Goal: Task Accomplishment & Management: Manage account settings

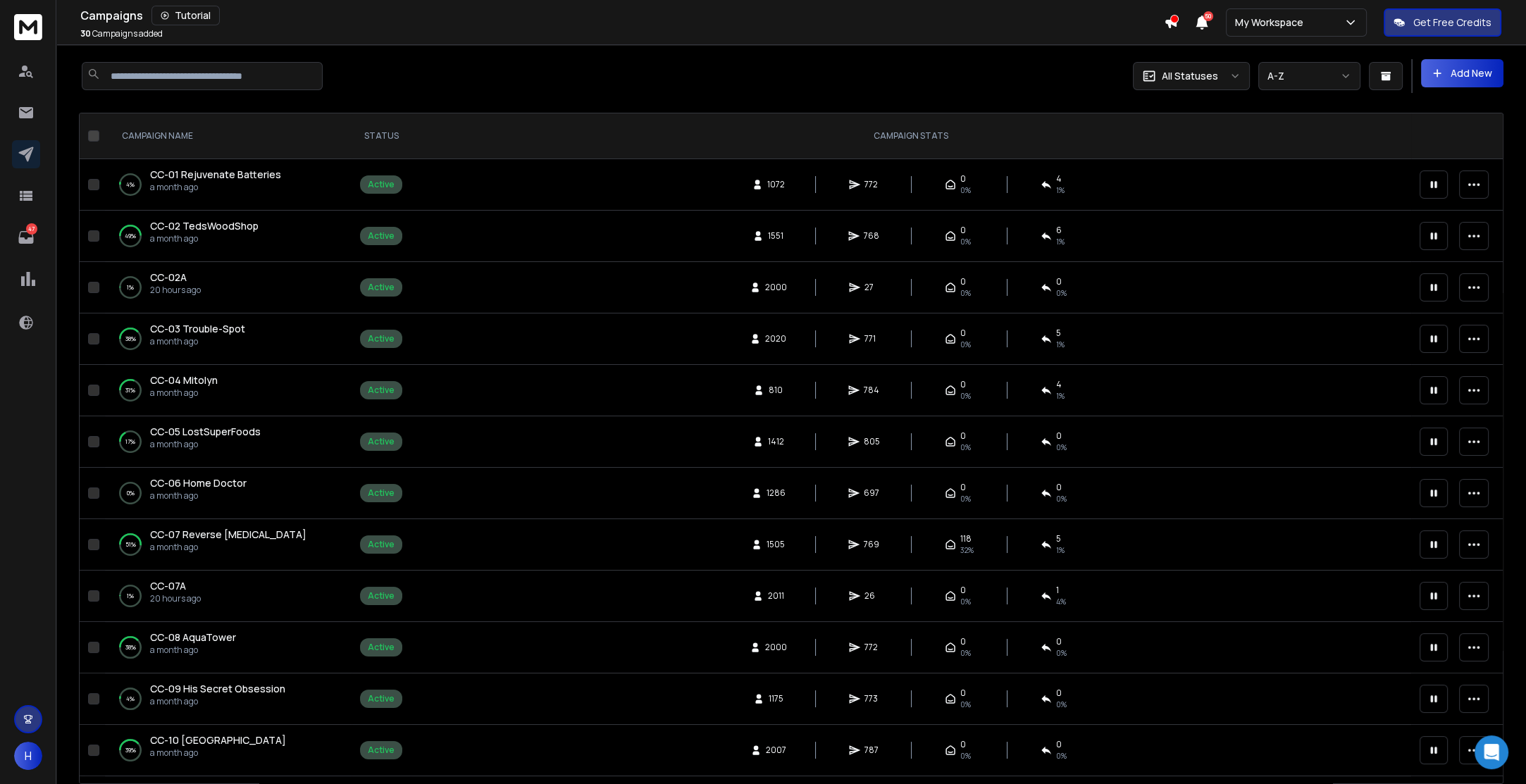
click at [218, 178] on span "CC-01 Rejuvenate Batteries" at bounding box center [216, 174] width 131 height 13
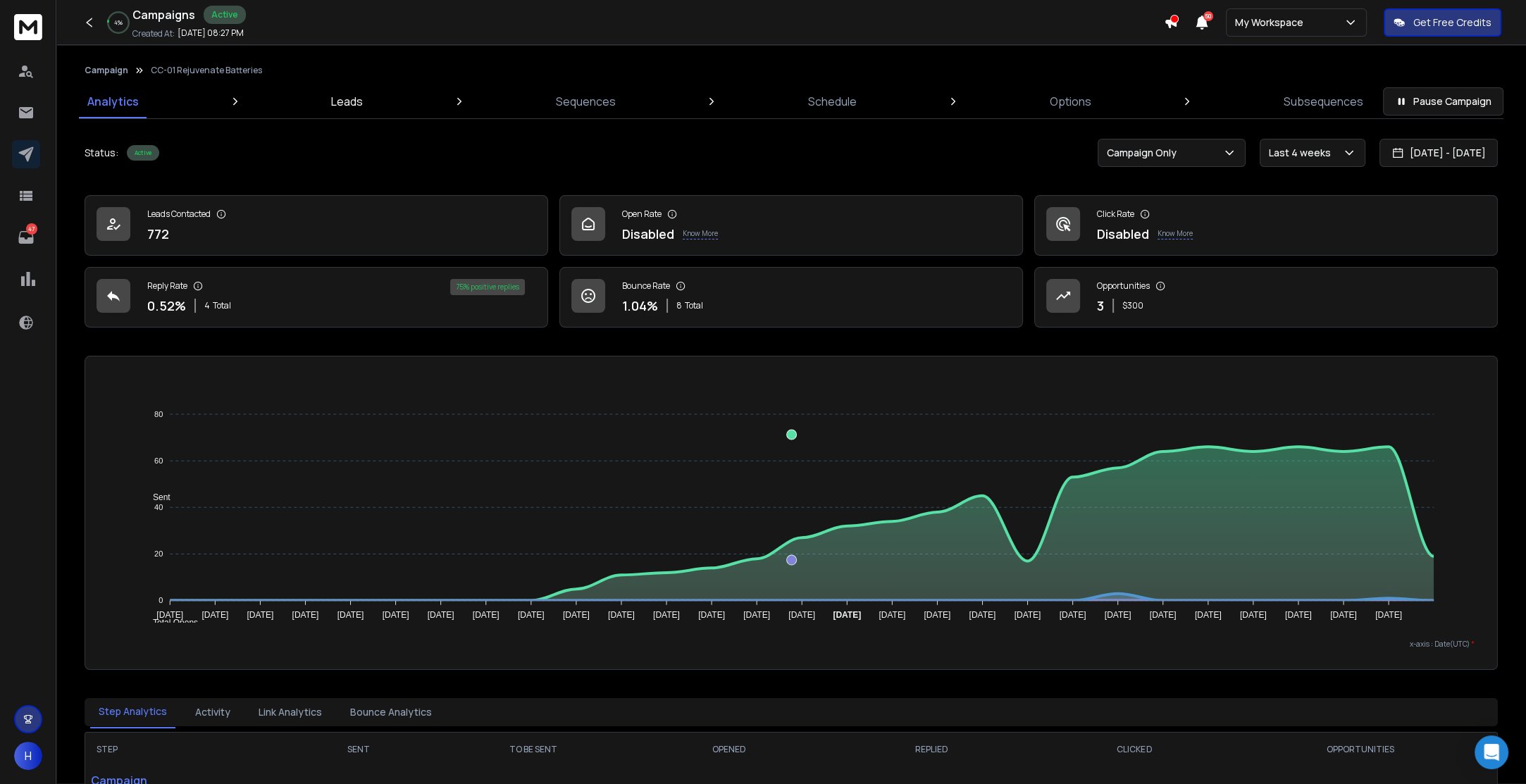
click at [347, 98] on p "Leads" at bounding box center [347, 102] width 32 height 17
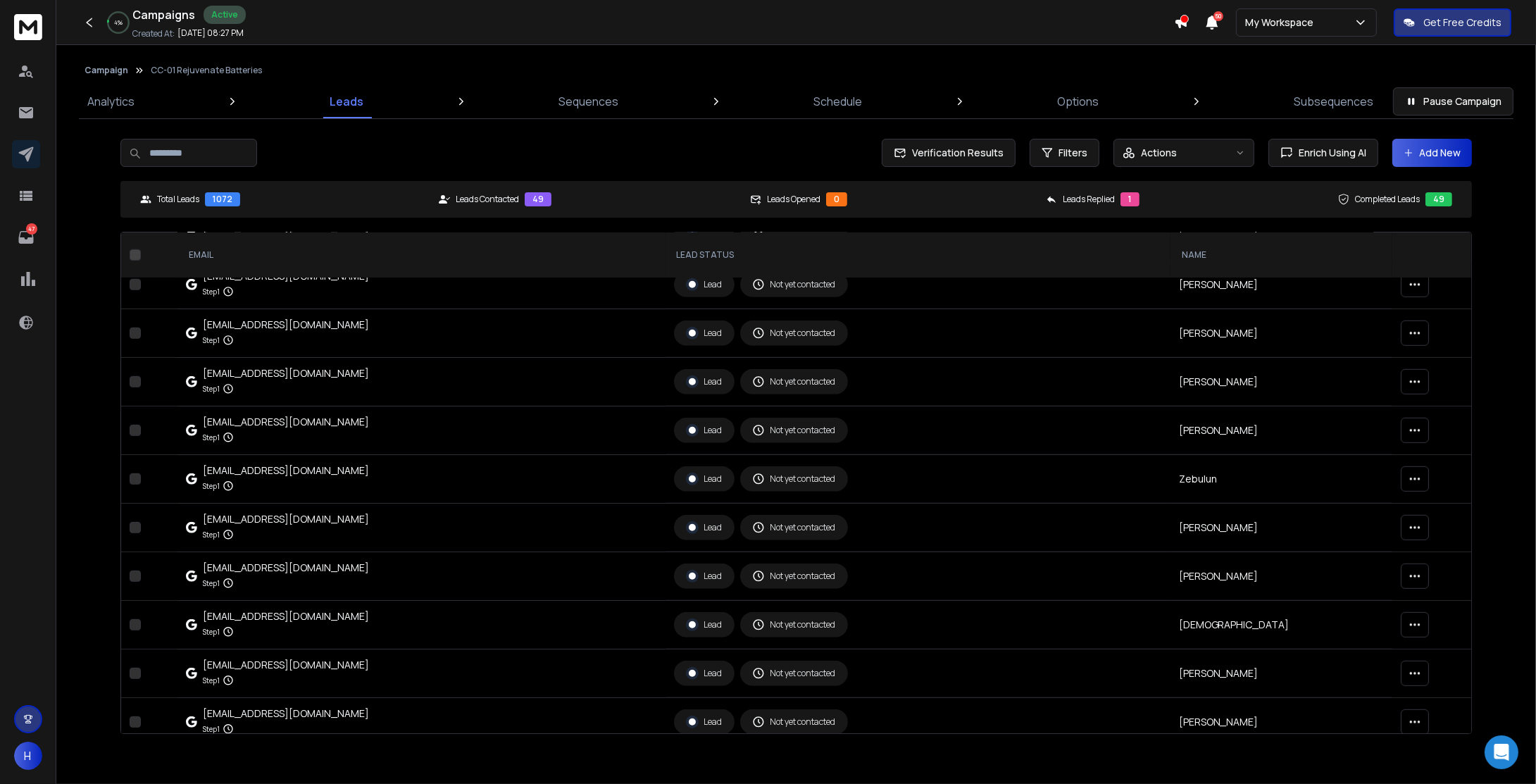
scroll to position [9323, 0]
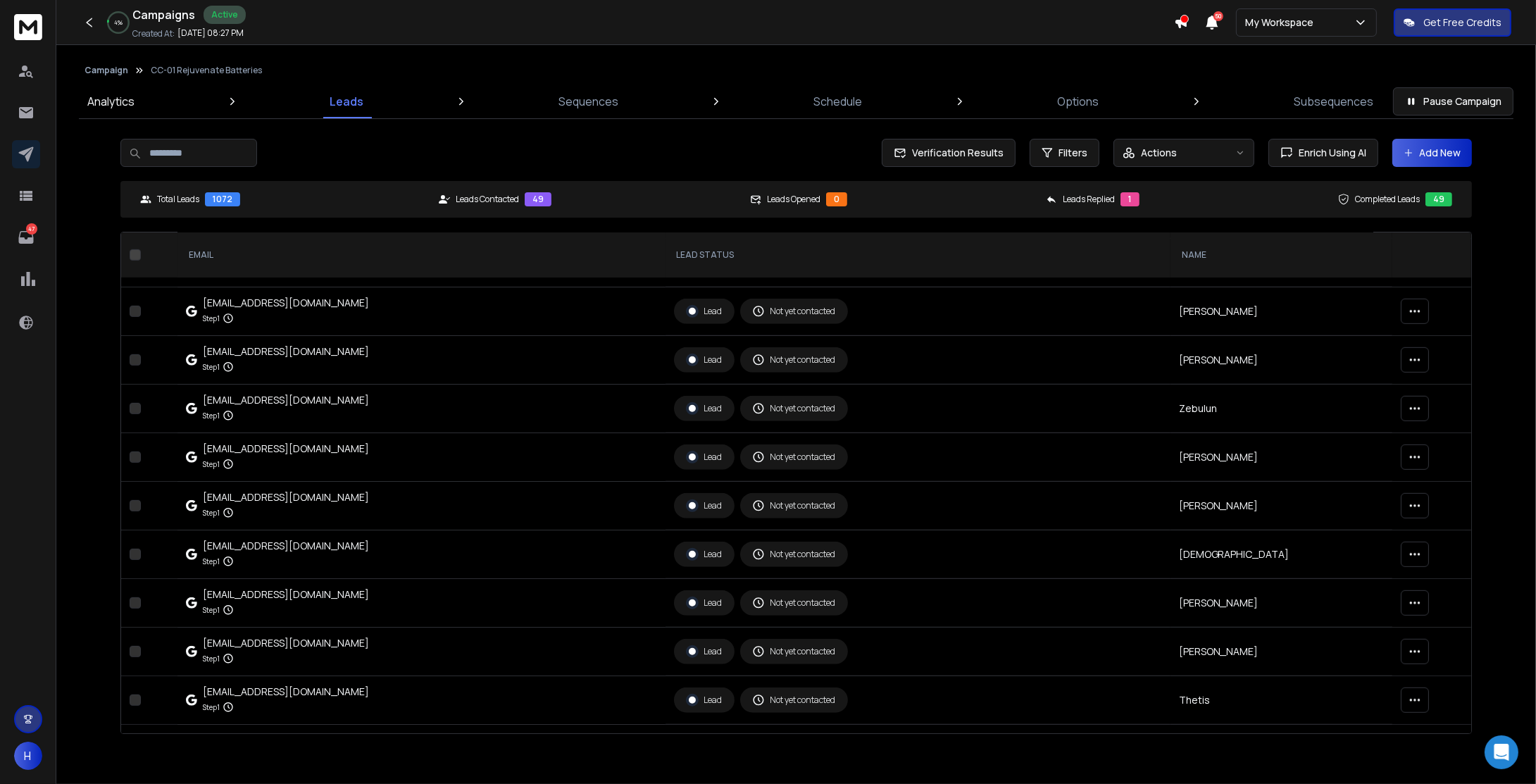
click at [119, 99] on p "Analytics" at bounding box center [111, 102] width 48 height 17
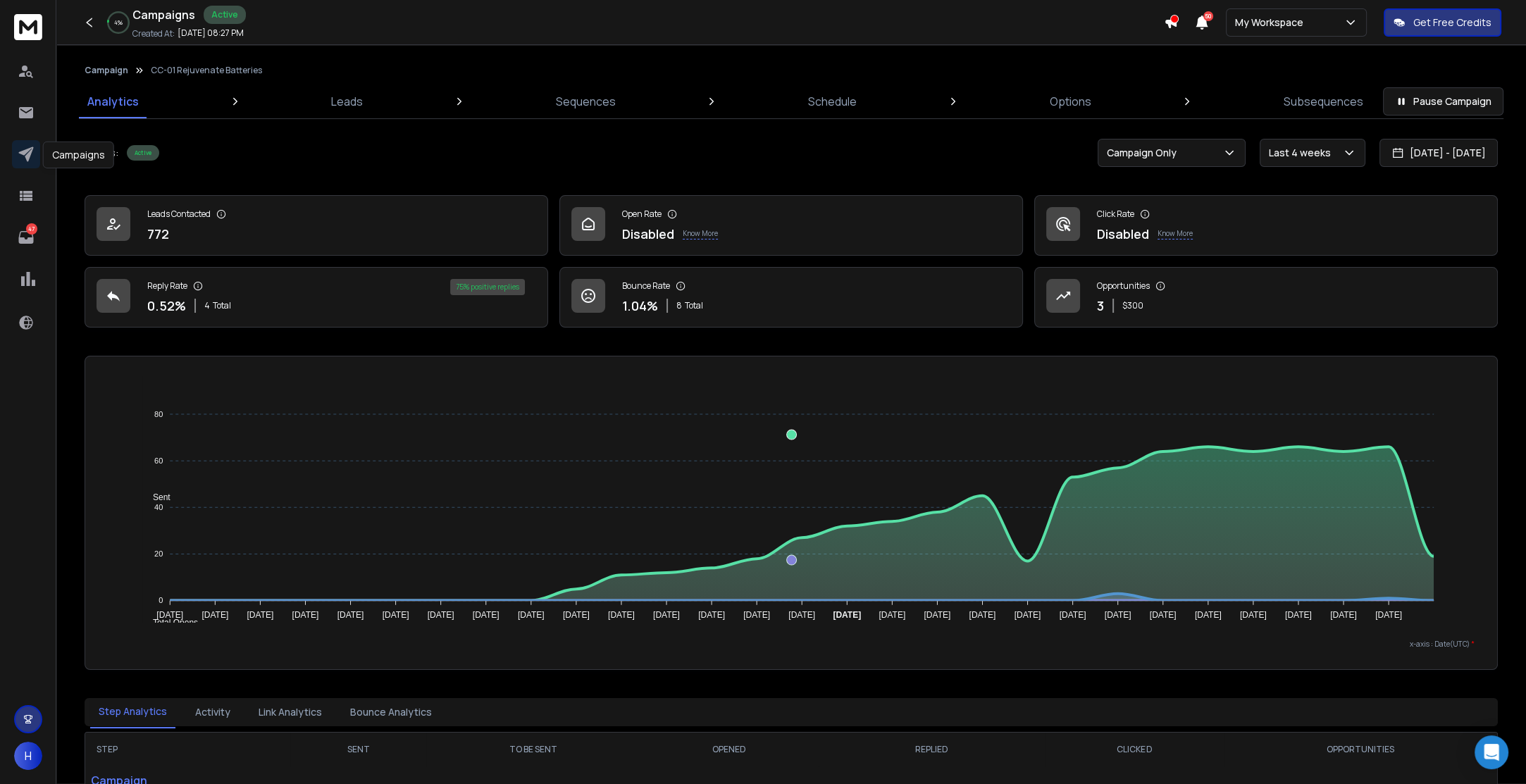
click at [21, 154] on icon at bounding box center [25, 154] width 15 height 15
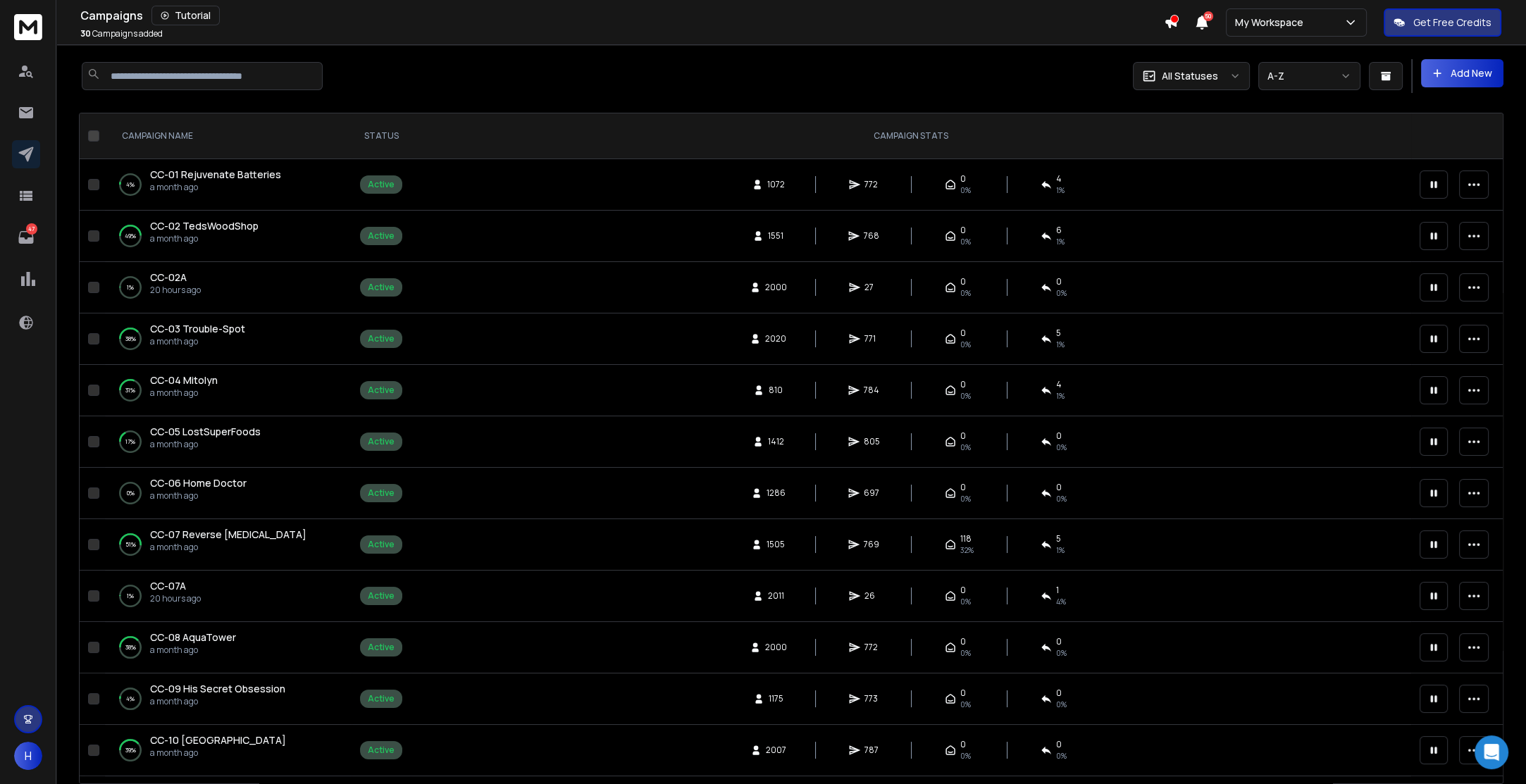
click at [220, 225] on span "CC-02 TedsWoodShop" at bounding box center [205, 225] width 109 height 13
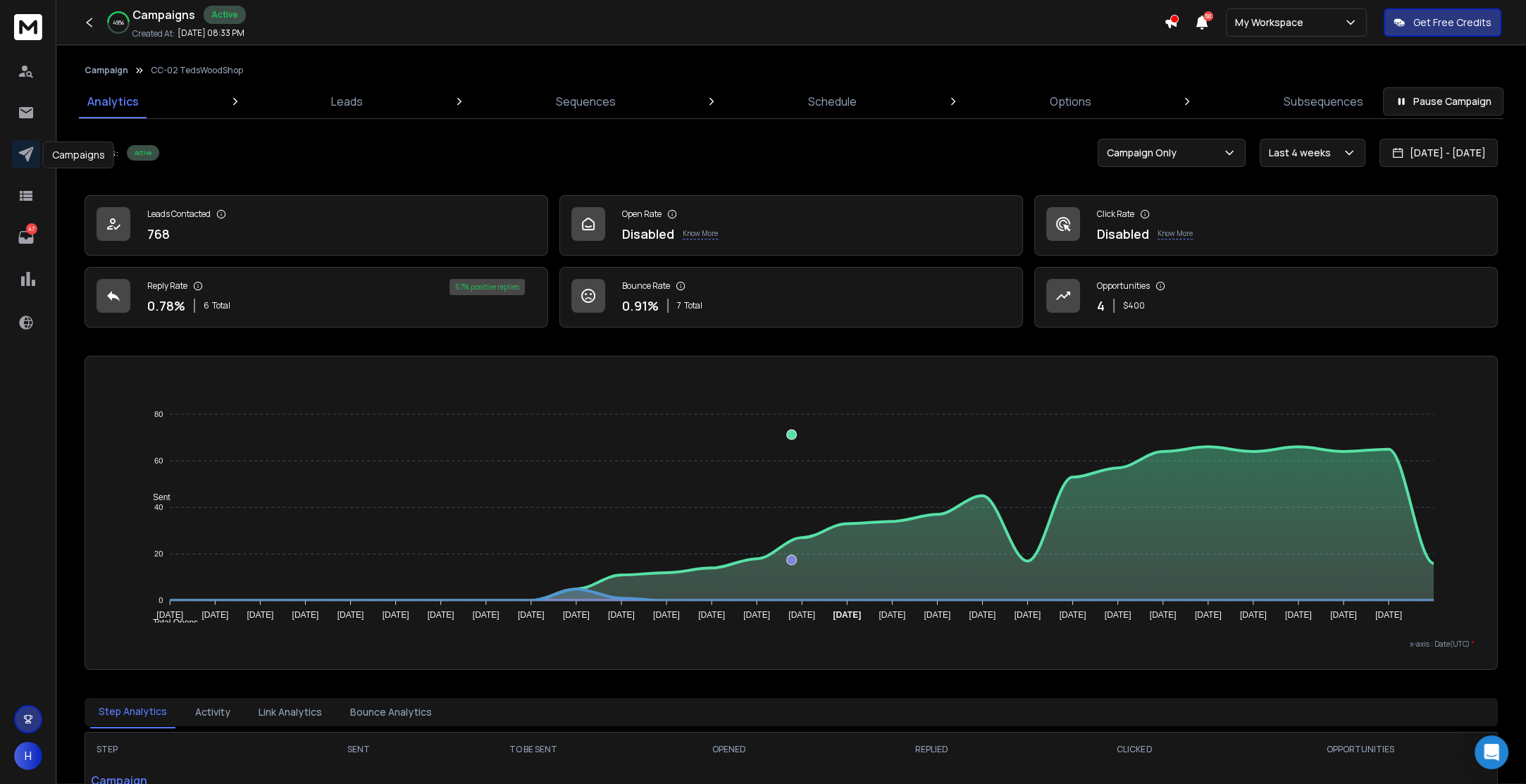
click at [34, 154] on icon at bounding box center [26, 155] width 17 height 17
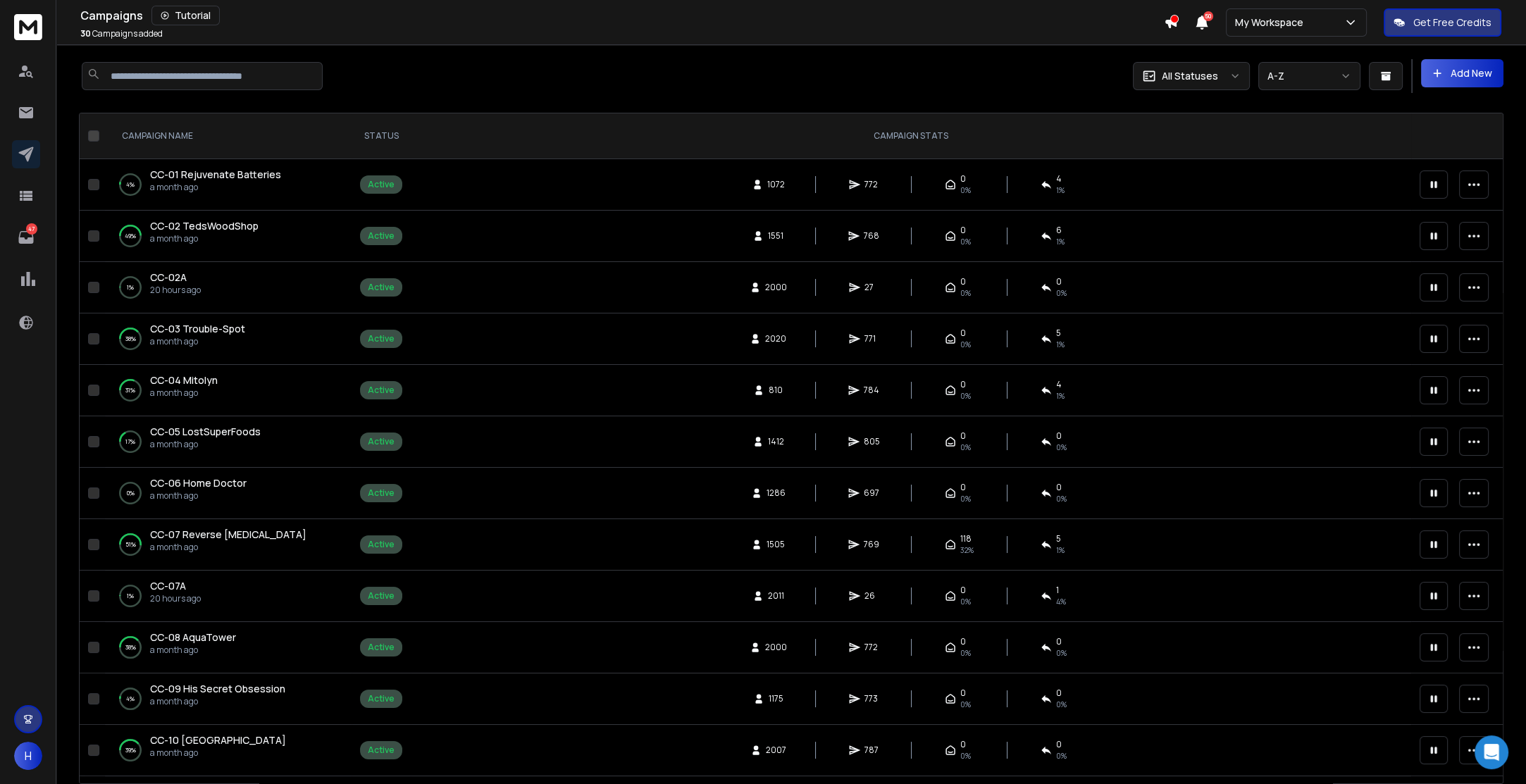
click at [220, 282] on div "1 % CC-02A 20 hours ago" at bounding box center [228, 287] width 219 height 34
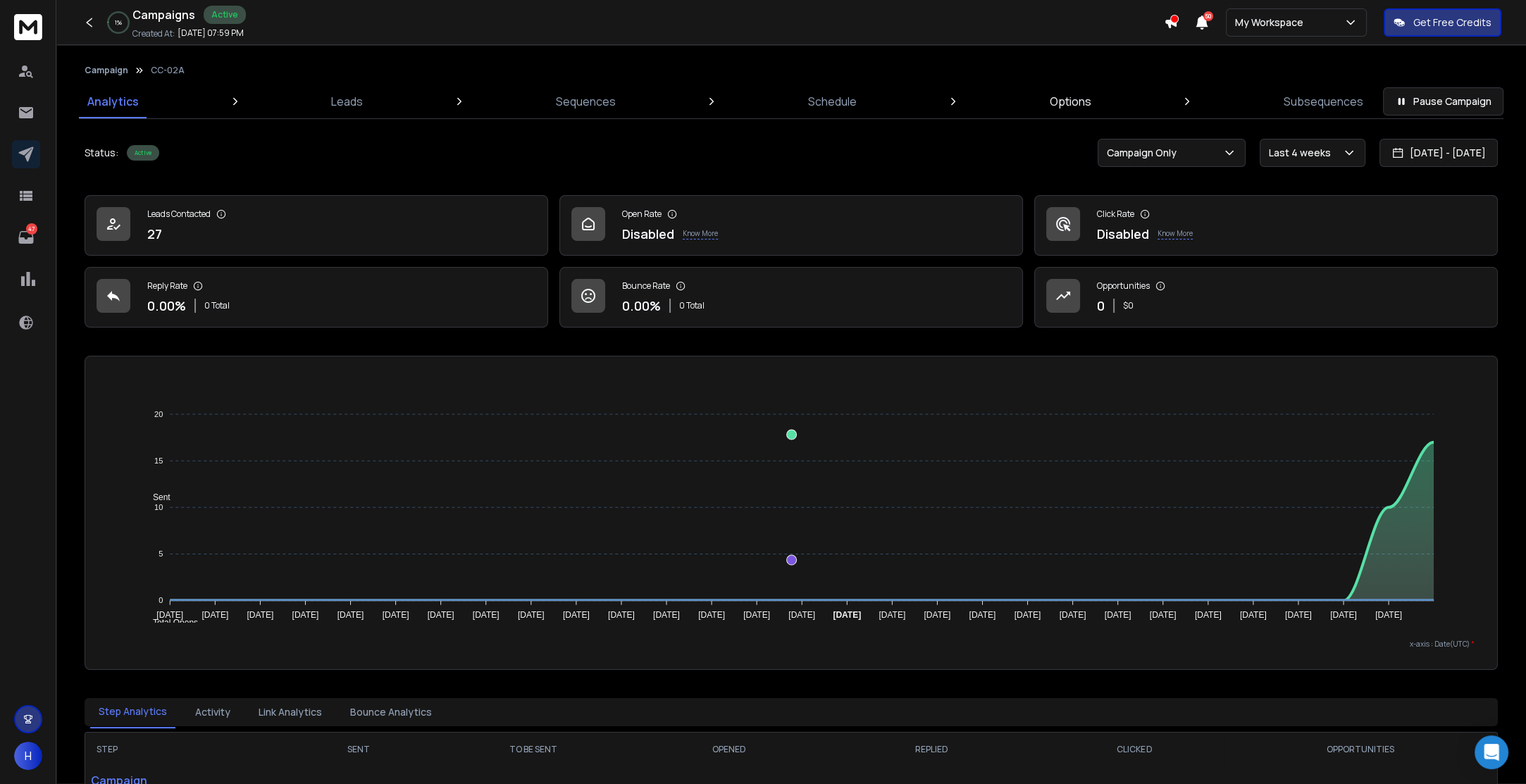
click at [1095, 101] on link "Options" at bounding box center [1071, 101] width 59 height 34
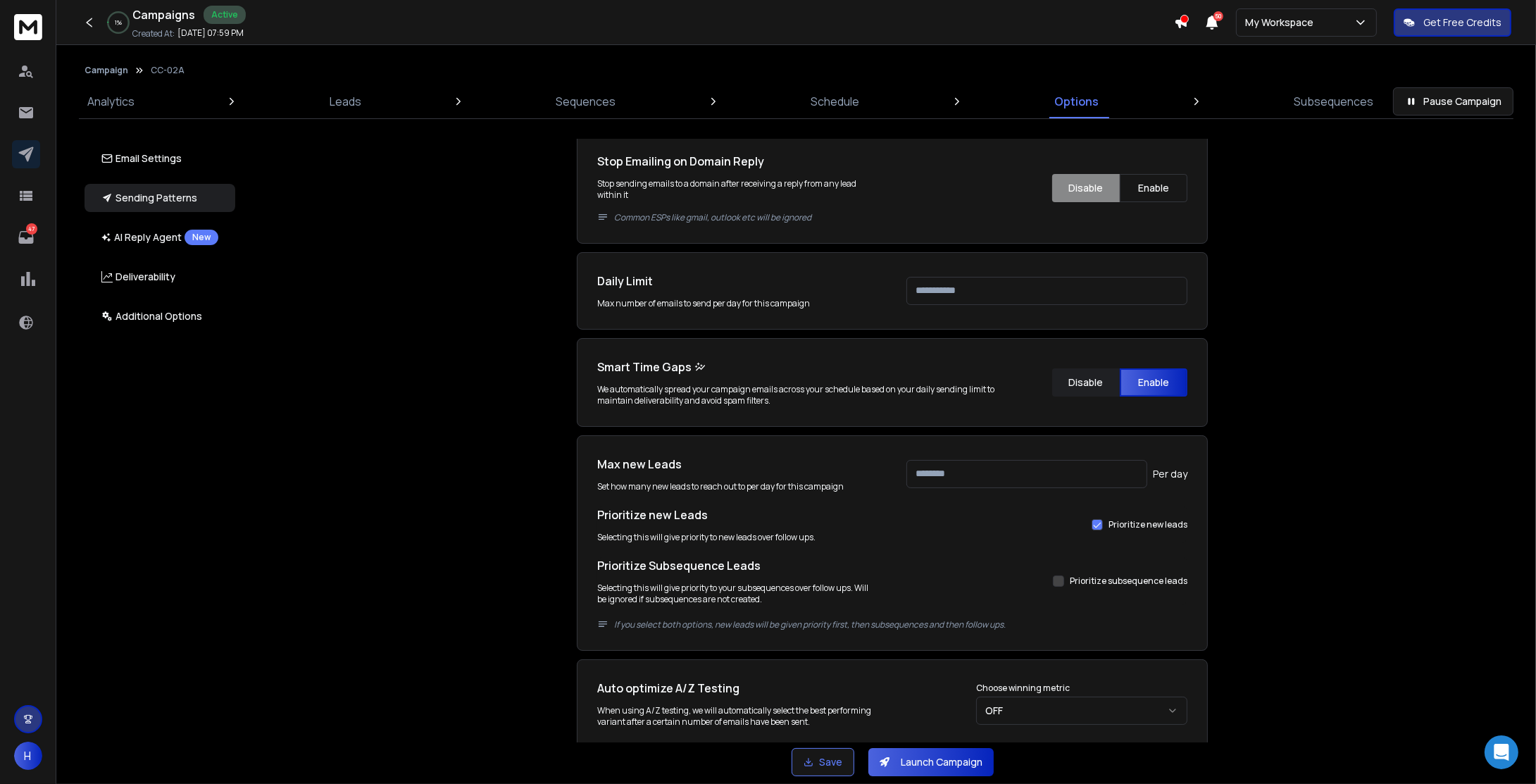
scroll to position [423, 0]
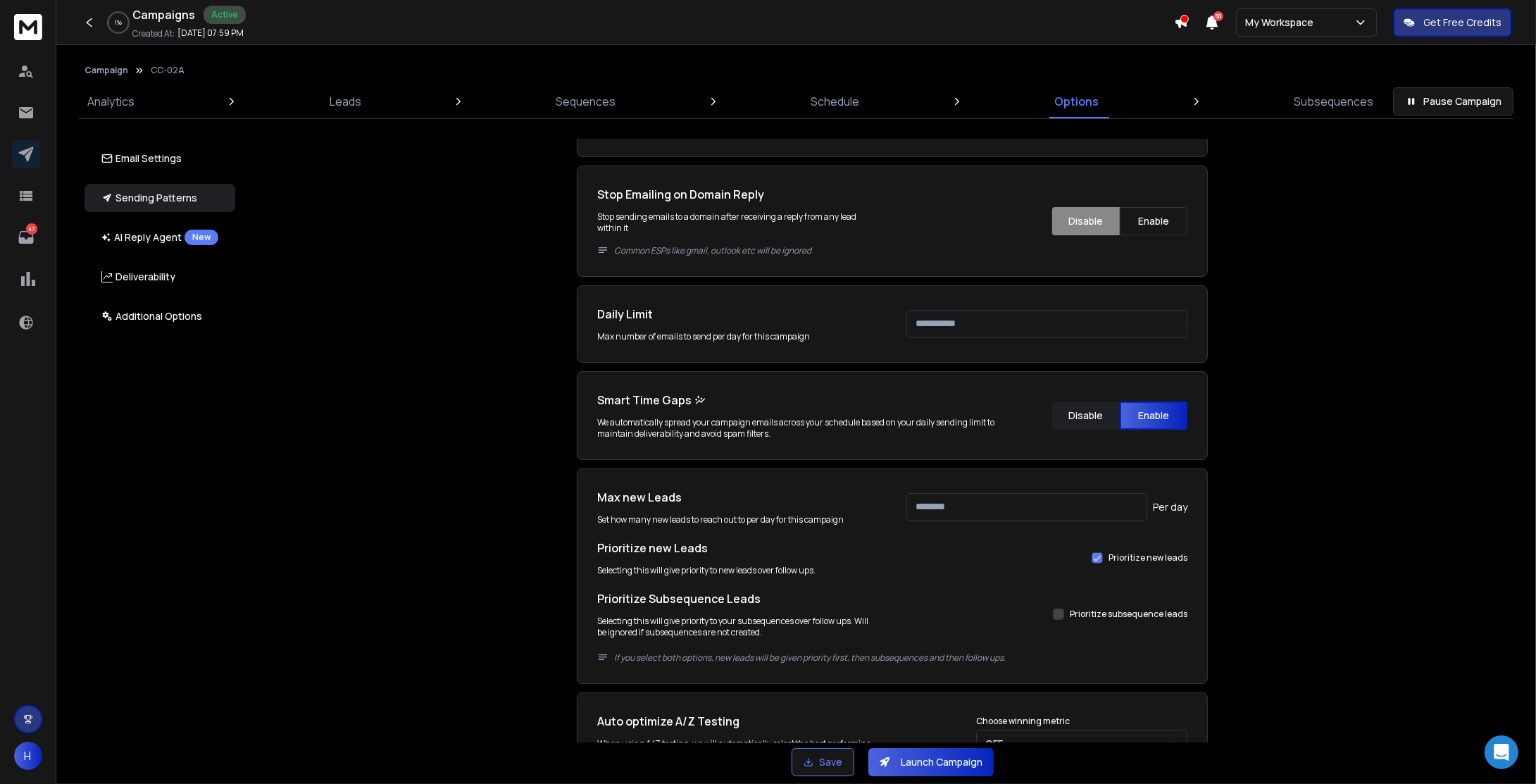
drag, startPoint x: 940, startPoint y: 327, endPoint x: 810, endPoint y: 314, distance: 130.6
click at [810, 314] on div "Daily Limit Max number of emails to send per day for this campaign **" at bounding box center [892, 324] width 590 height 36
type input "**"
drag, startPoint x: 933, startPoint y: 502, endPoint x: 896, endPoint y: 505, distance: 37.1
click at [896, 505] on div "Max new Leads Set how many new leads to reach out to per day for this campaign …" at bounding box center [892, 507] width 590 height 36
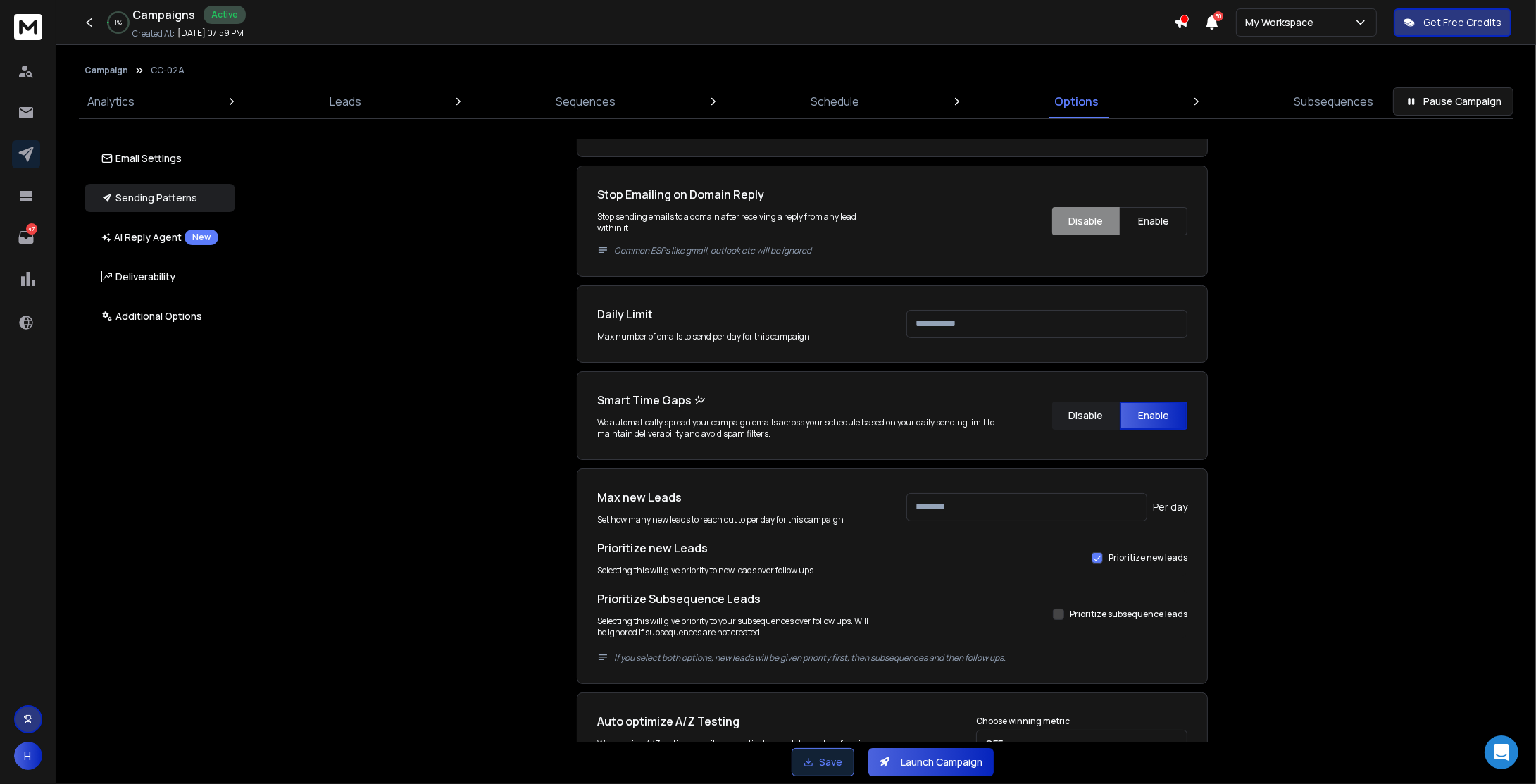
type input "**"
click at [827, 755] on button "Save" at bounding box center [823, 762] width 63 height 29
click at [938, 757] on button "Launch Campaign" at bounding box center [931, 762] width 125 height 29
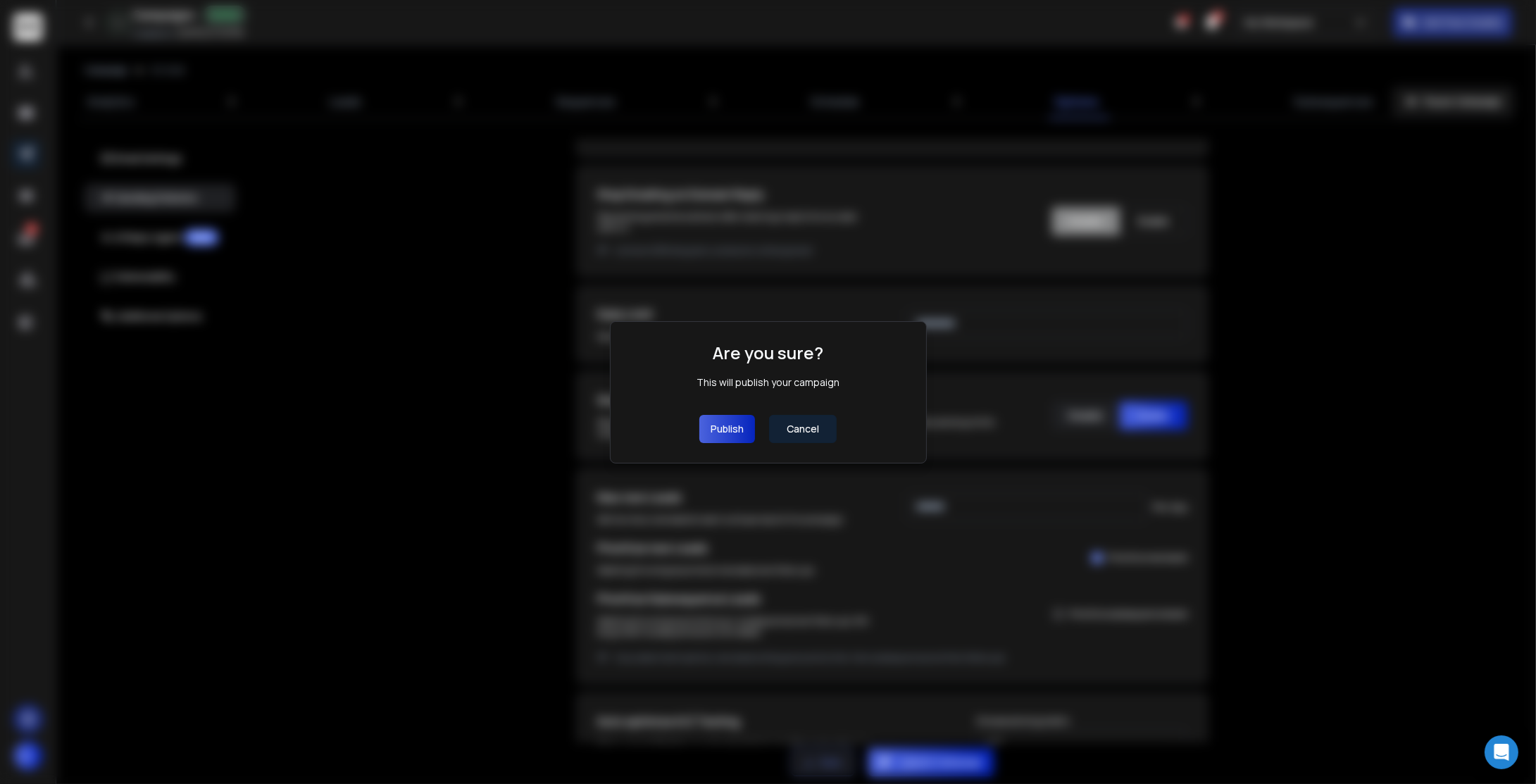
click at [726, 431] on button "Publish" at bounding box center [727, 429] width 55 height 29
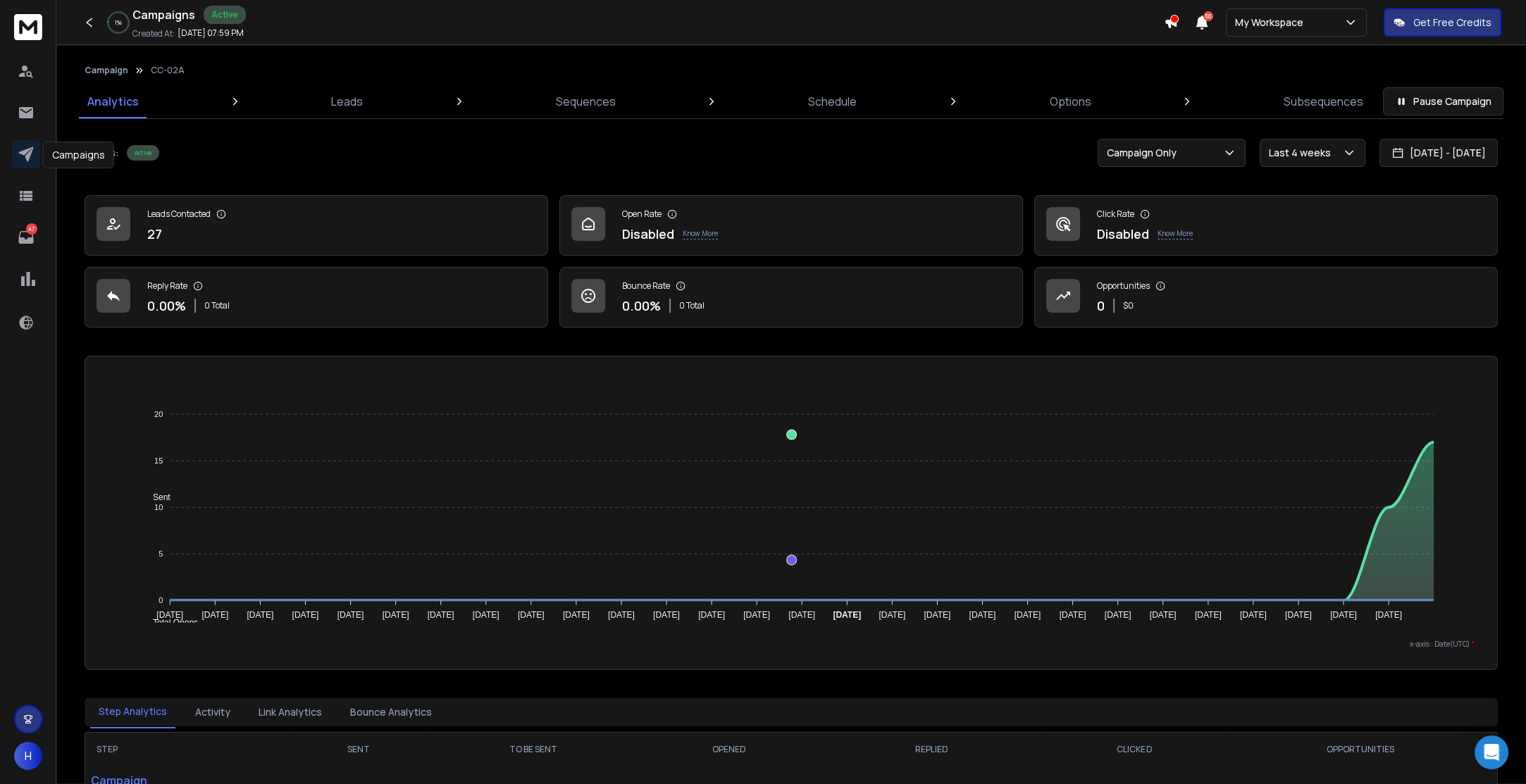
click at [26, 147] on icon at bounding box center [26, 155] width 17 height 17
